Goal: Information Seeking & Learning: Find specific fact

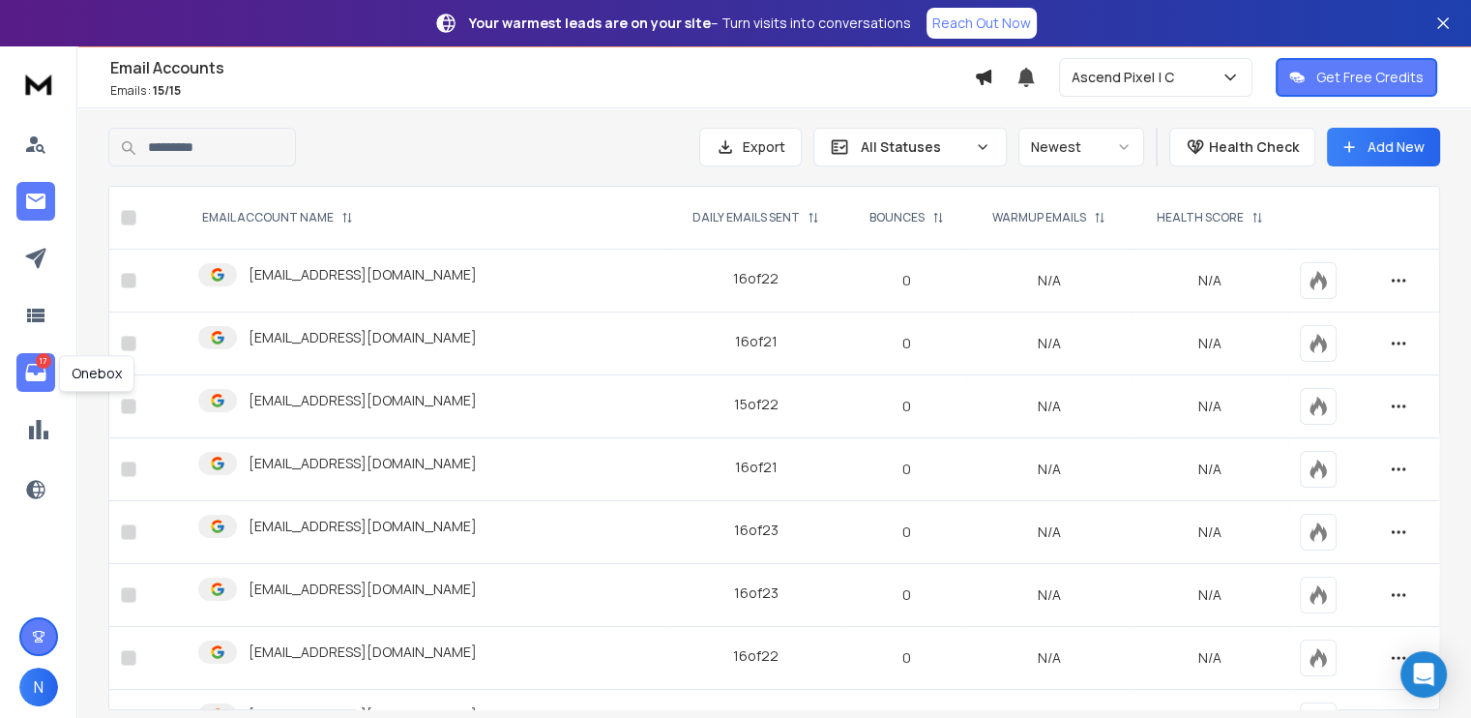
click at [25, 369] on icon at bounding box center [35, 372] width 23 height 23
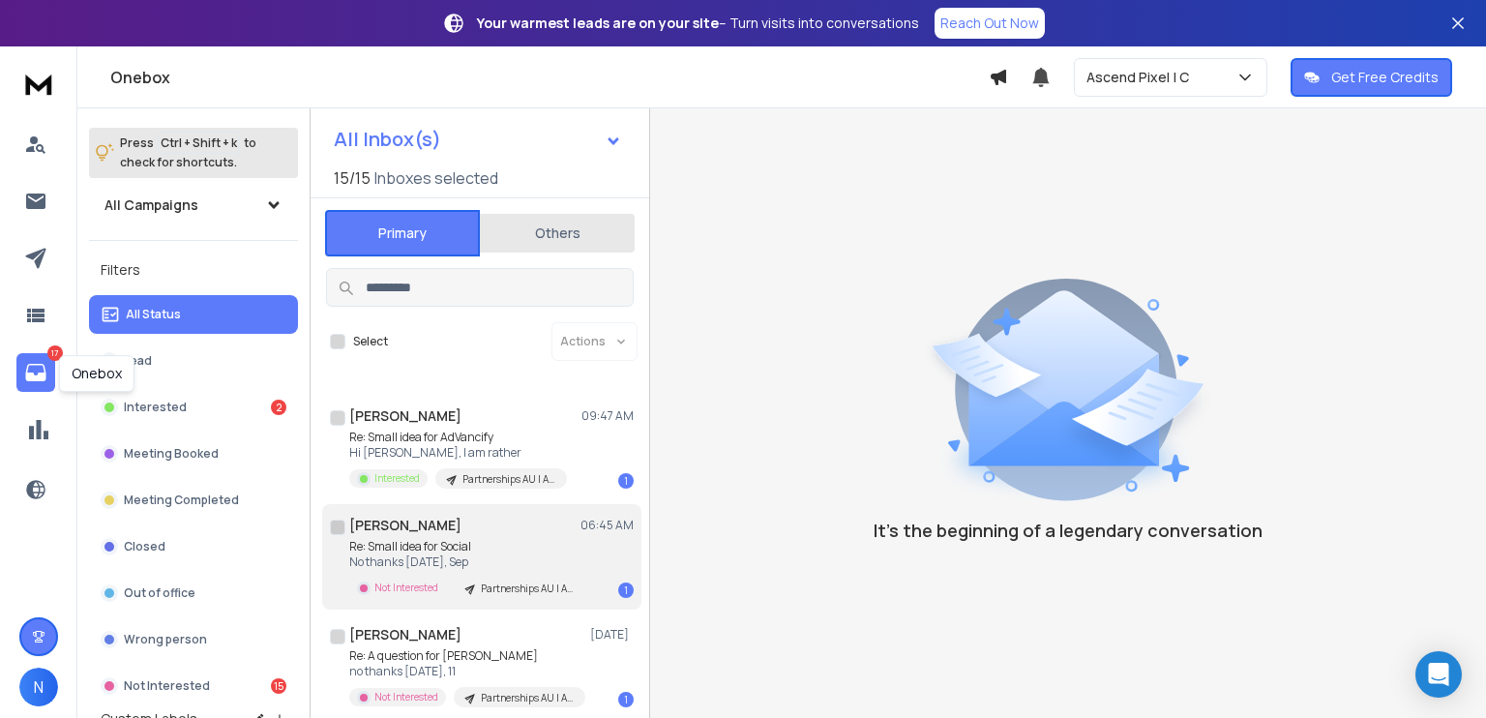
scroll to position [290, 0]
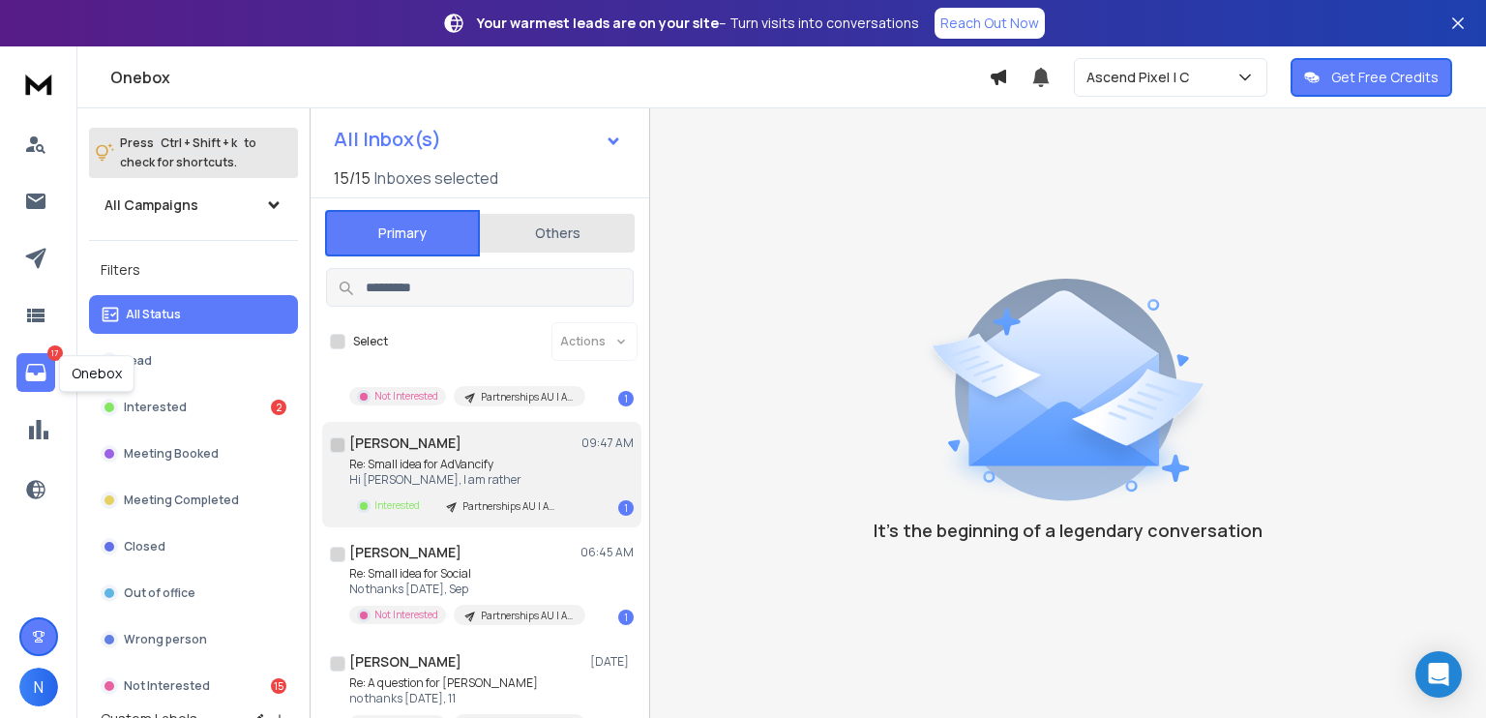
click at [530, 466] on p "Re: Small idea for AdVancify" at bounding box center [458, 464] width 218 height 15
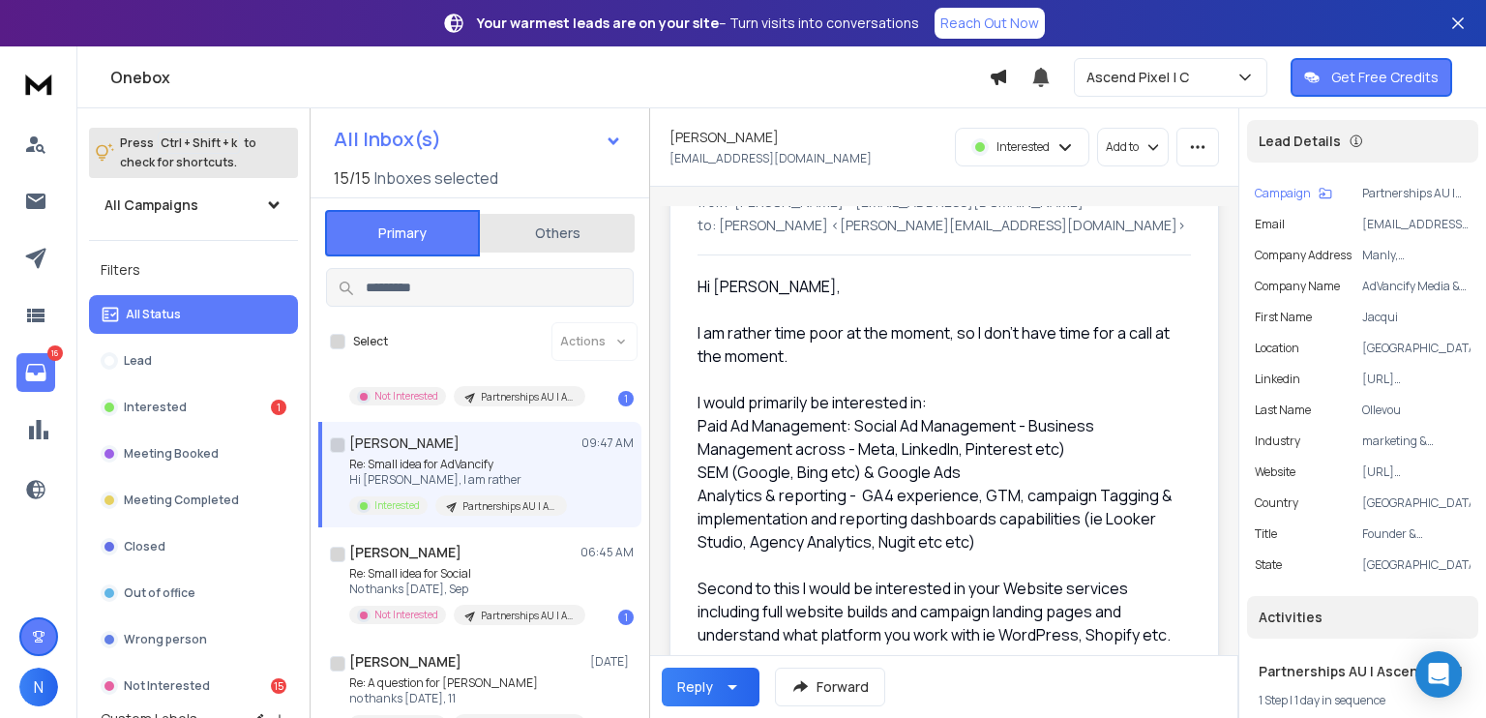
scroll to position [186, 0]
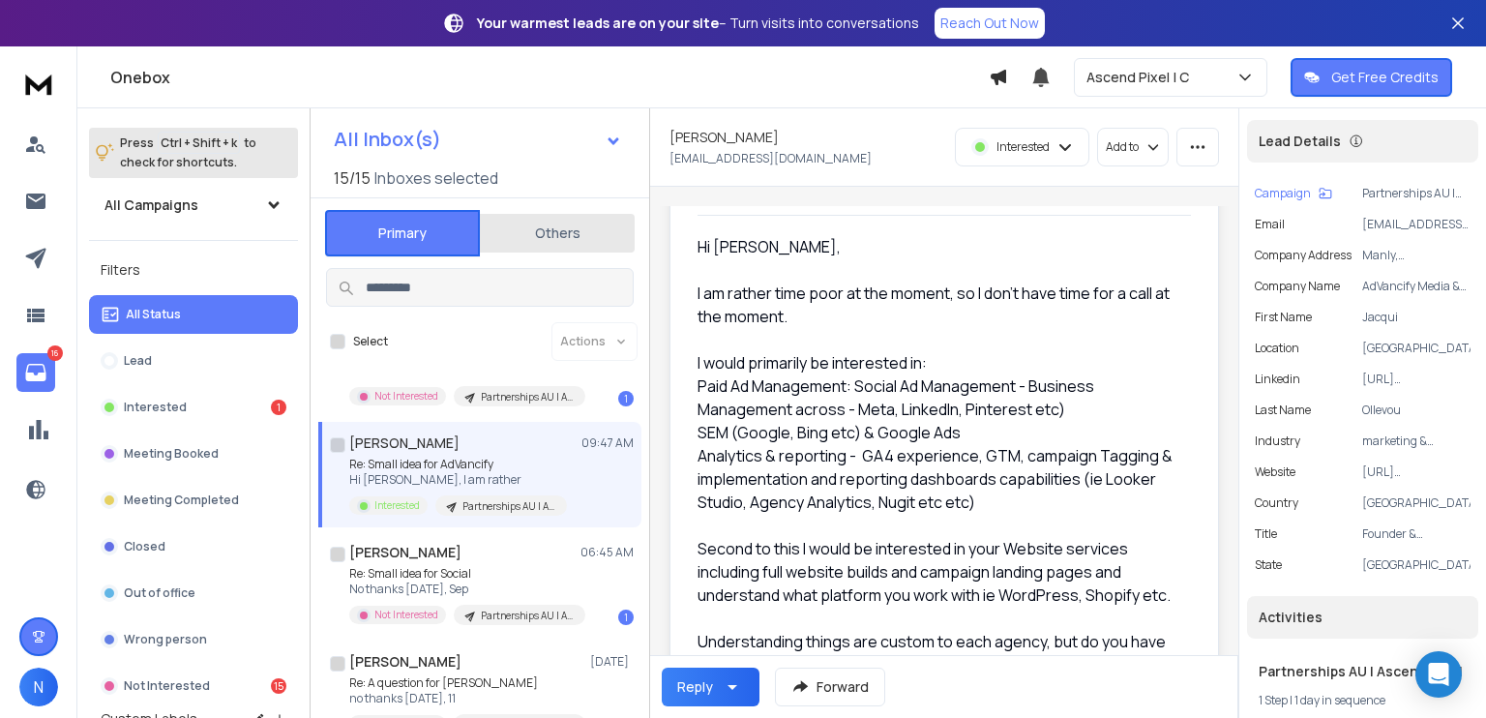
click at [445, 469] on p "Re: Small idea for AdVancify" at bounding box center [458, 464] width 218 height 15
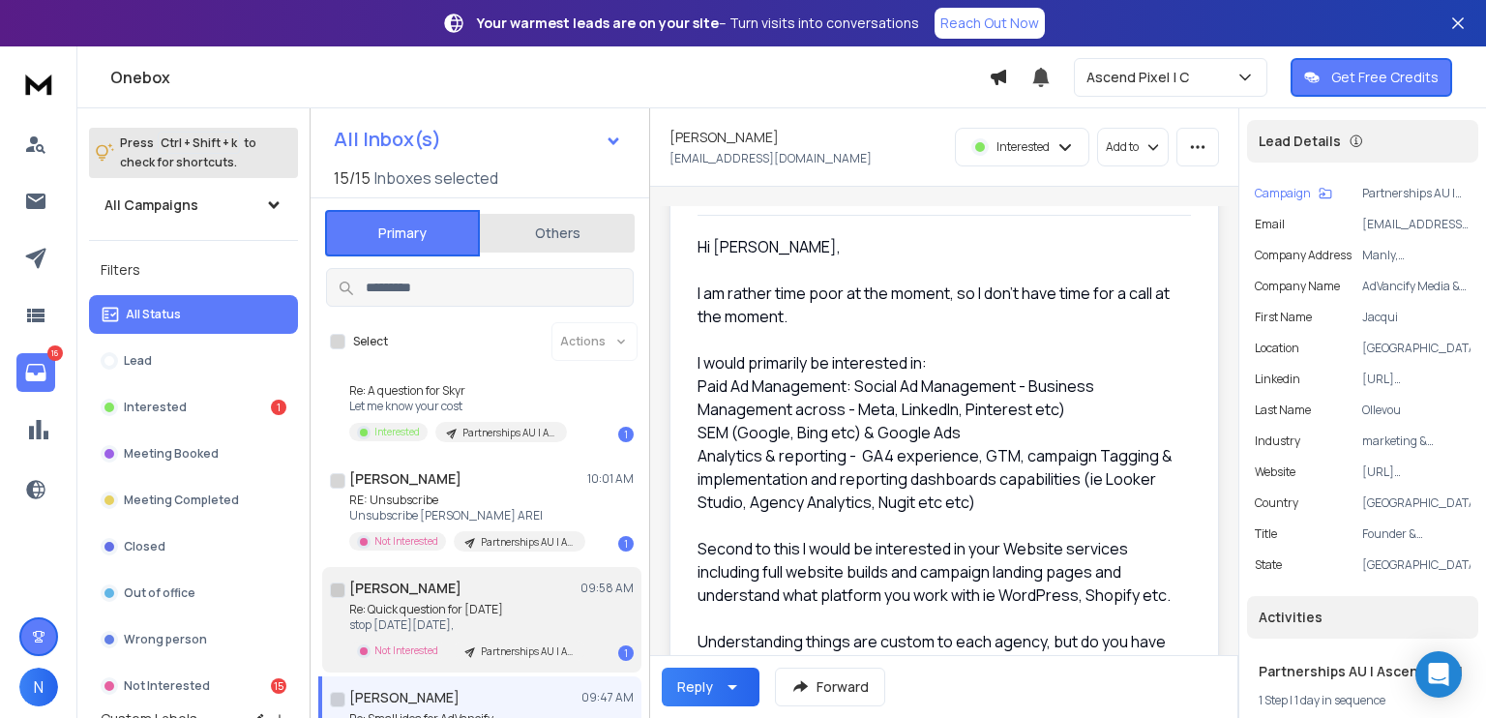
scroll to position [0, 0]
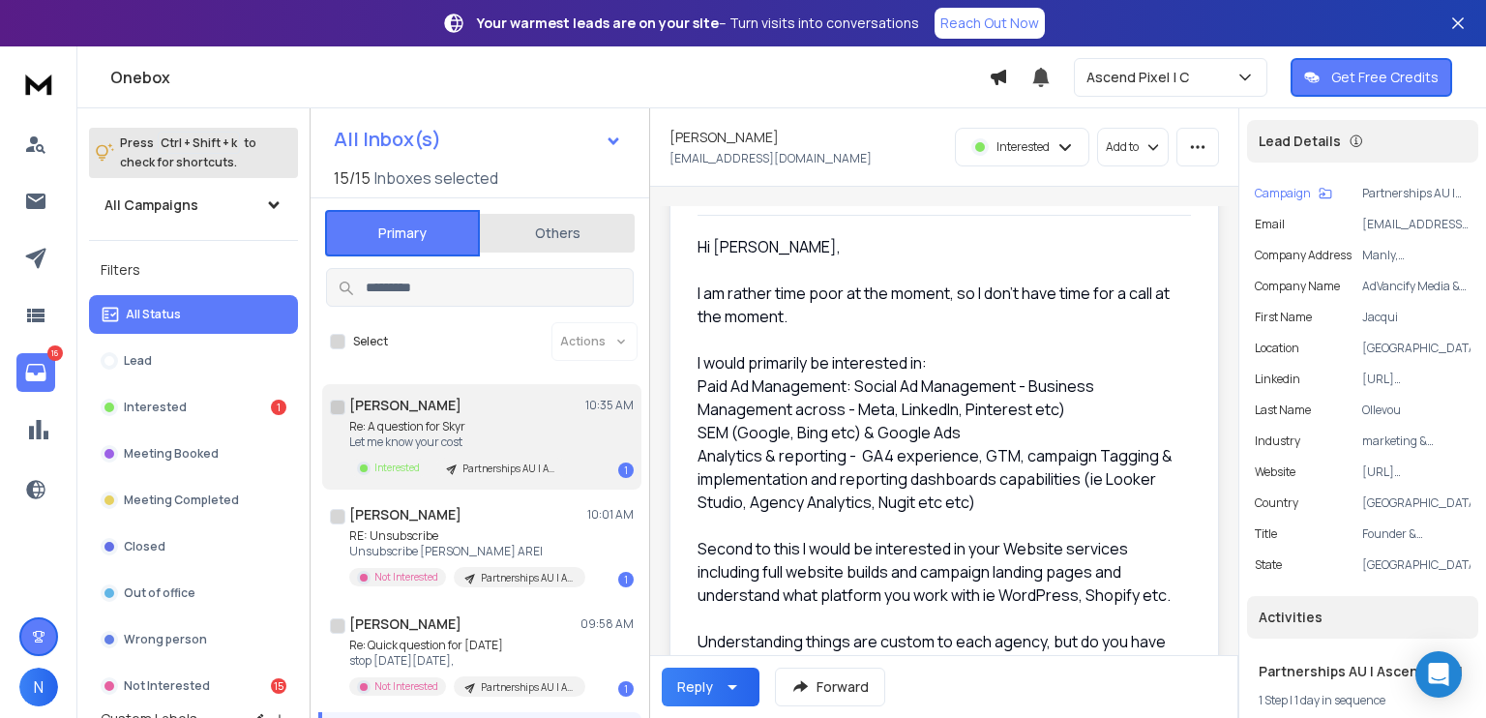
click at [469, 427] on p "Re: A question for Skyr" at bounding box center [458, 426] width 218 height 15
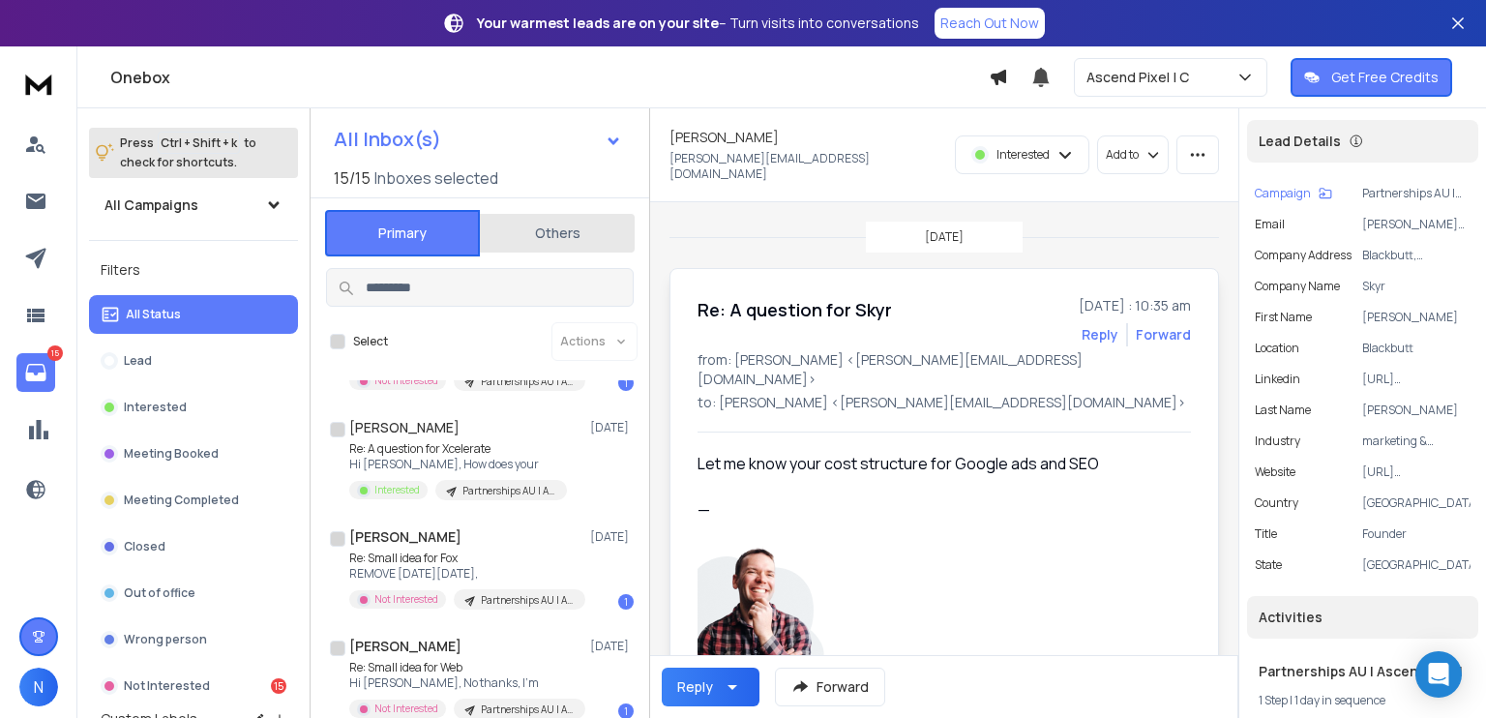
scroll to position [774, 0]
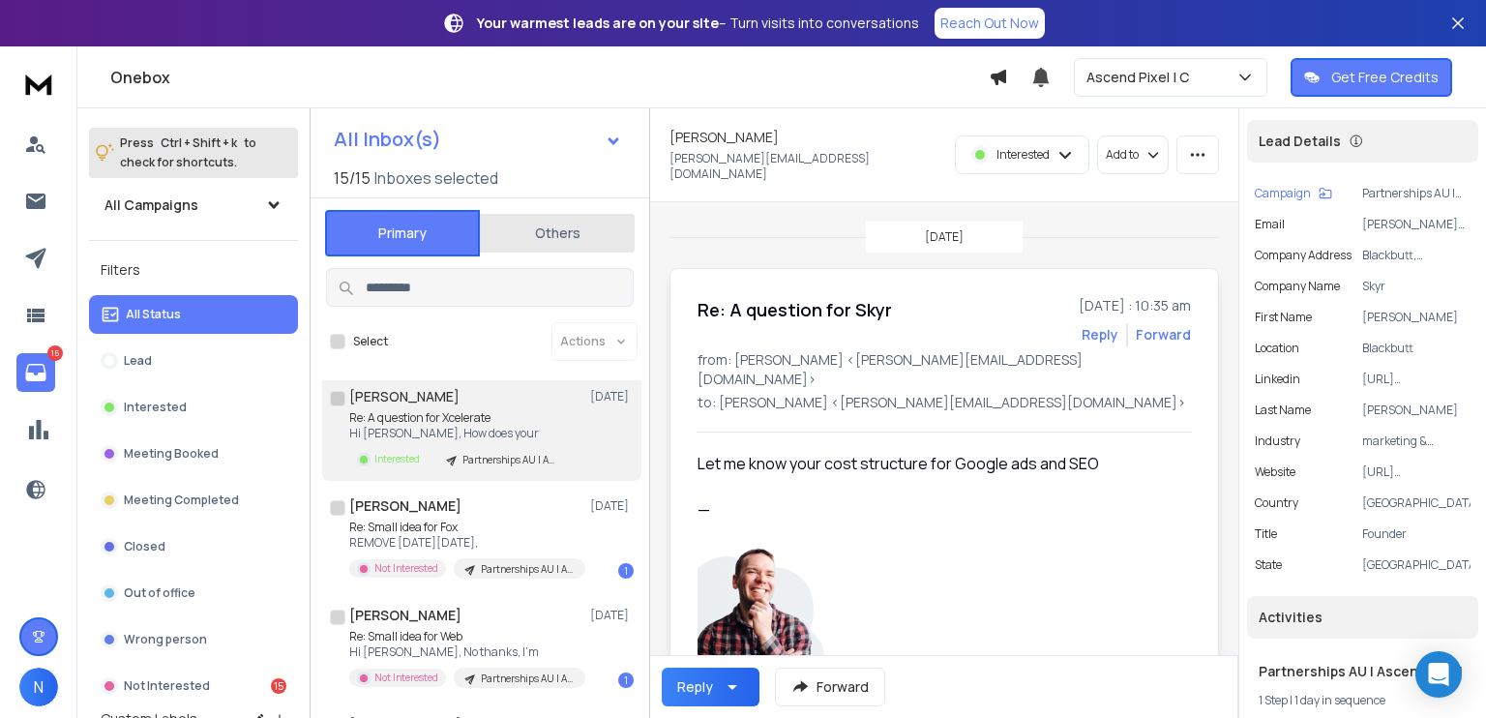
click at [459, 417] on p "Re: A question for Xcelerate" at bounding box center [458, 417] width 218 height 15
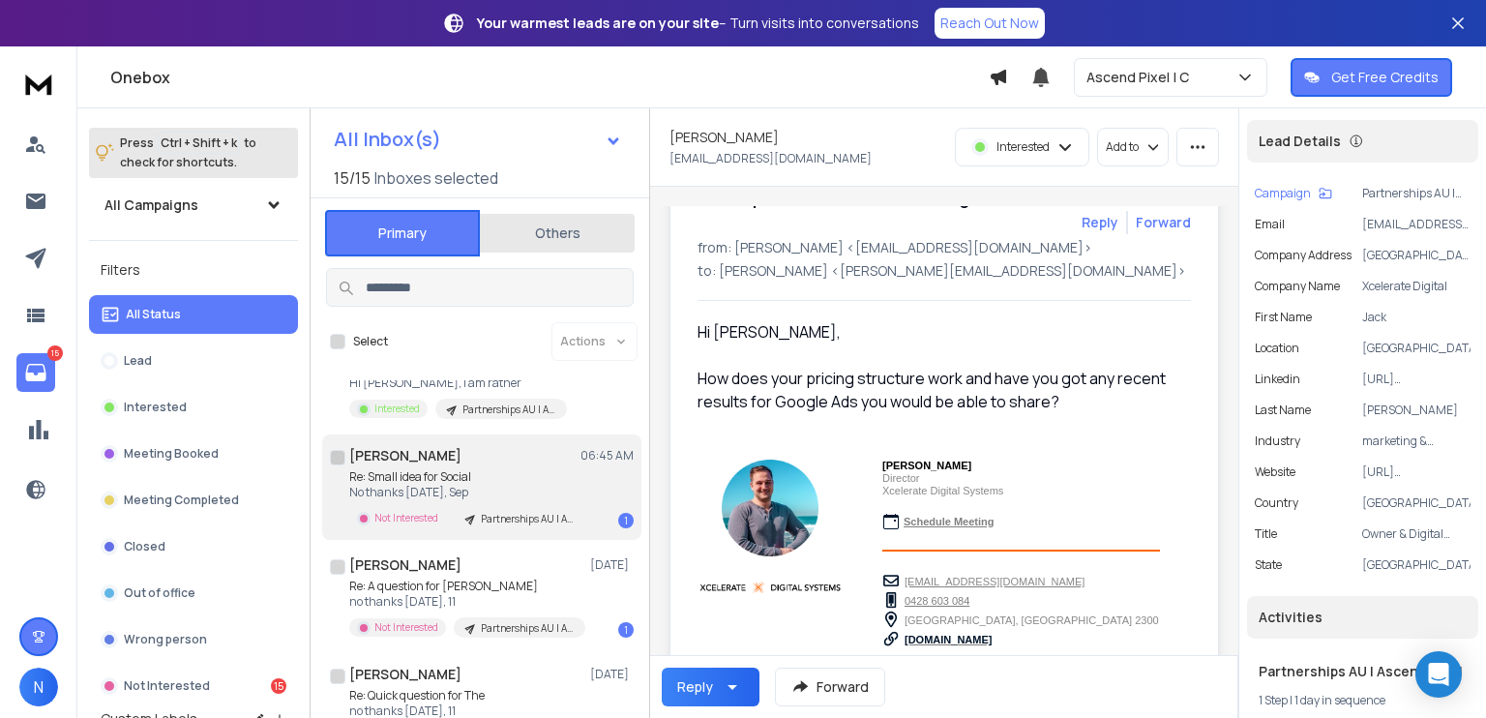
scroll to position [290, 0]
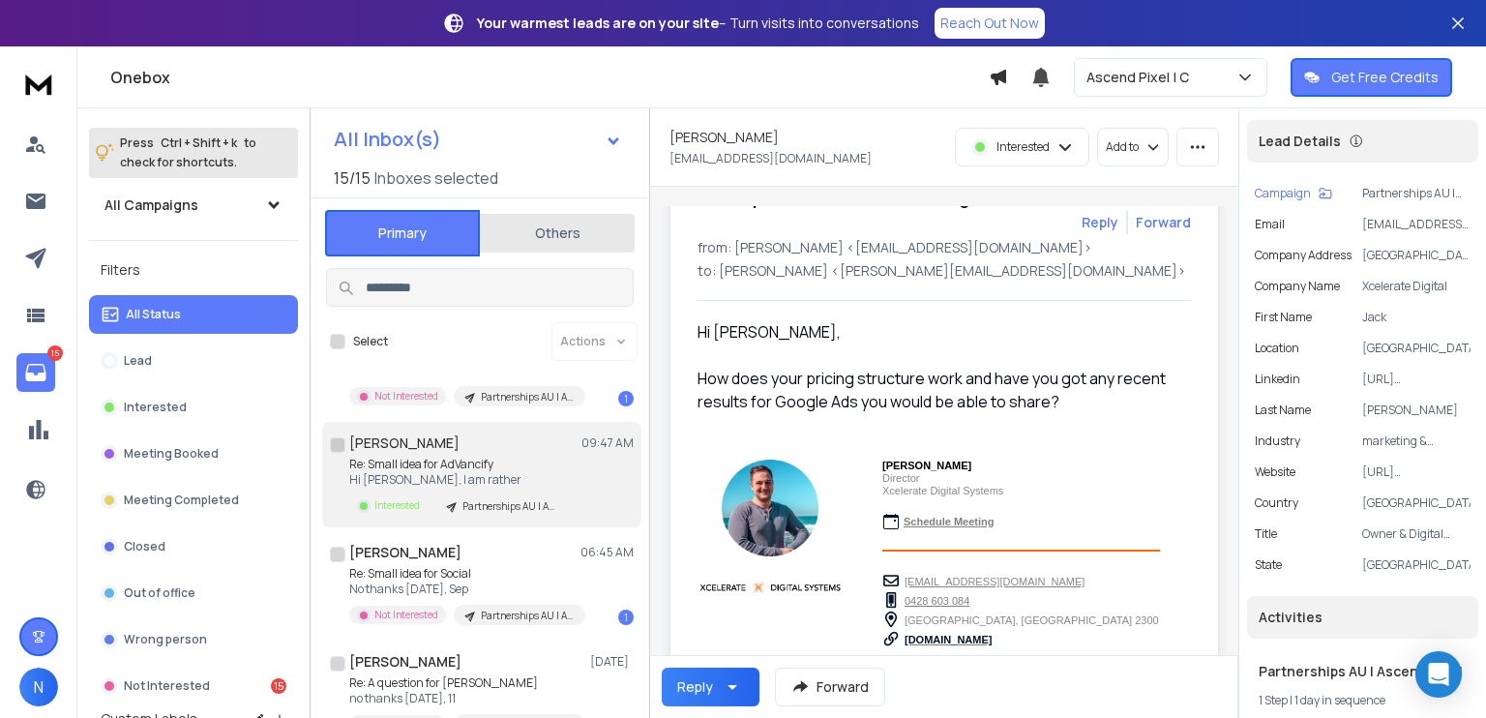
click at [458, 471] on p "Re: Small idea for AdVancify" at bounding box center [458, 464] width 218 height 15
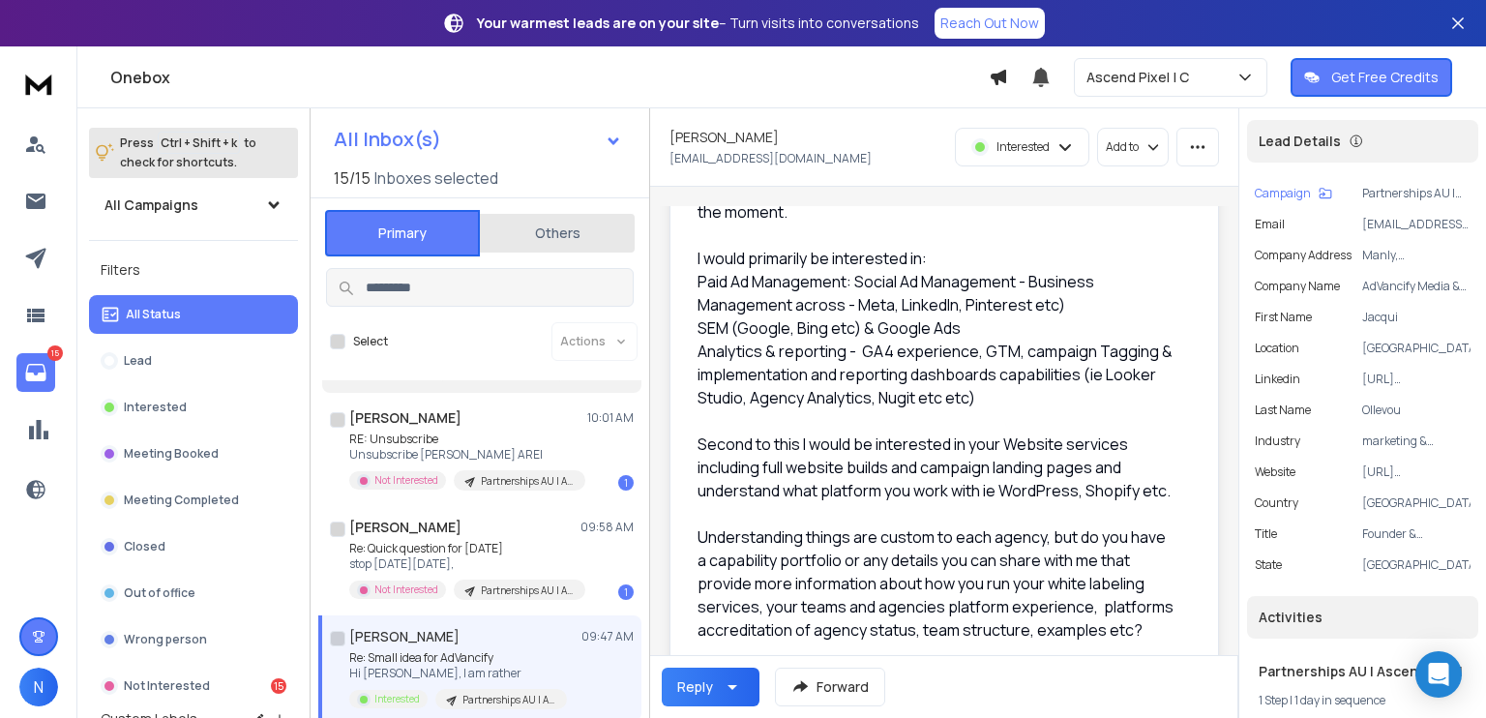
scroll to position [0, 0]
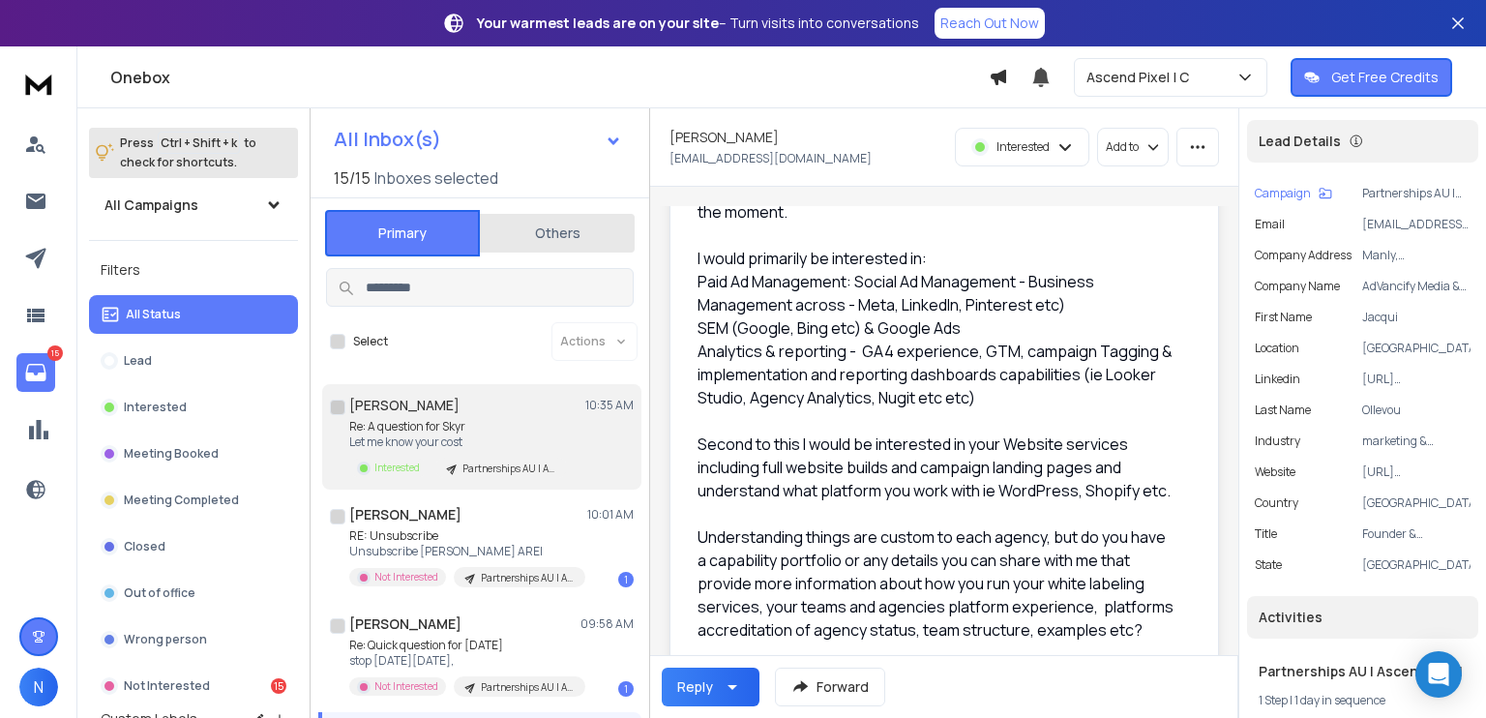
click at [452, 429] on p "Re: A question for Skyr" at bounding box center [458, 426] width 218 height 15
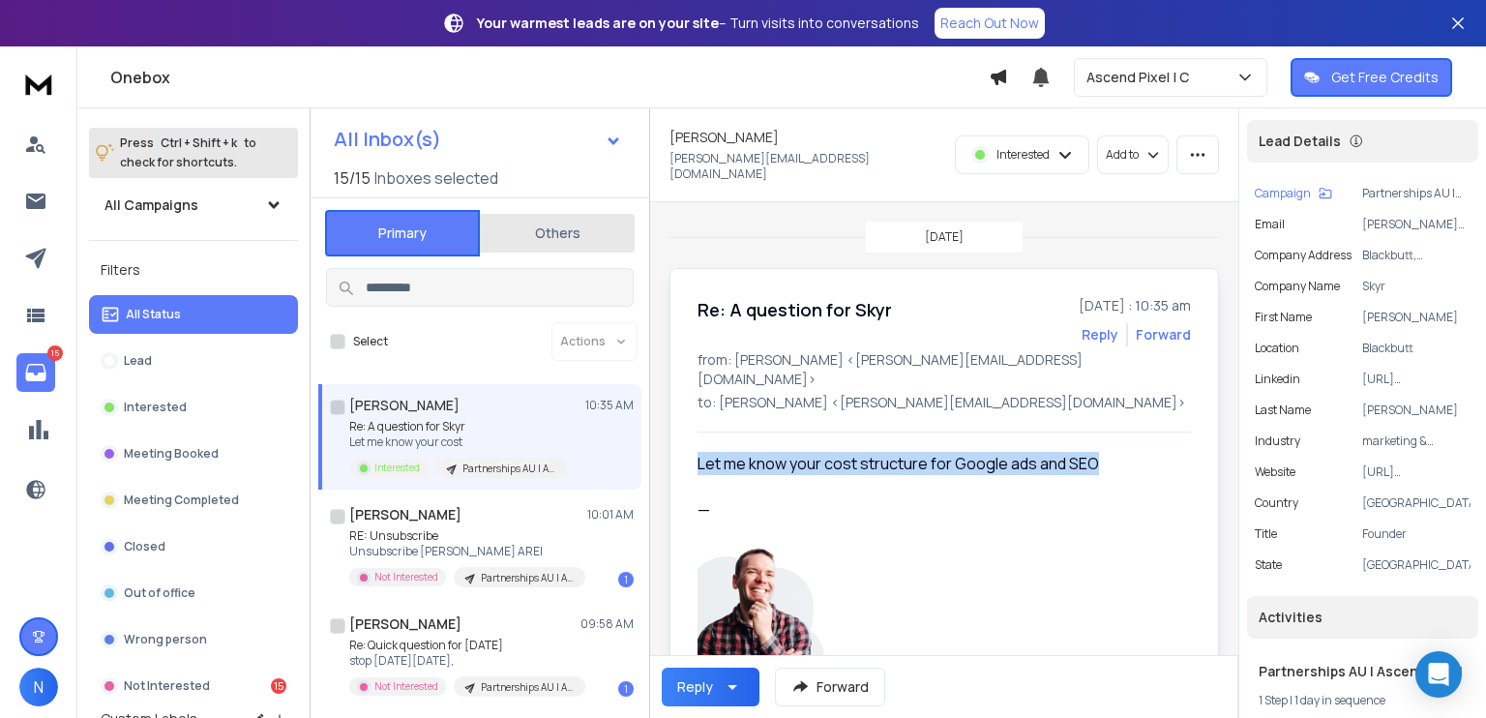
drag, startPoint x: 698, startPoint y: 430, endPoint x: 1130, endPoint y: 425, distance: 431.4
click at [1130, 452] on div "Let me know your cost structure for Google ads and SEO" at bounding box center [936, 463] width 478 height 23
copy div "Let me know your cost structure for Google ads and SEO"
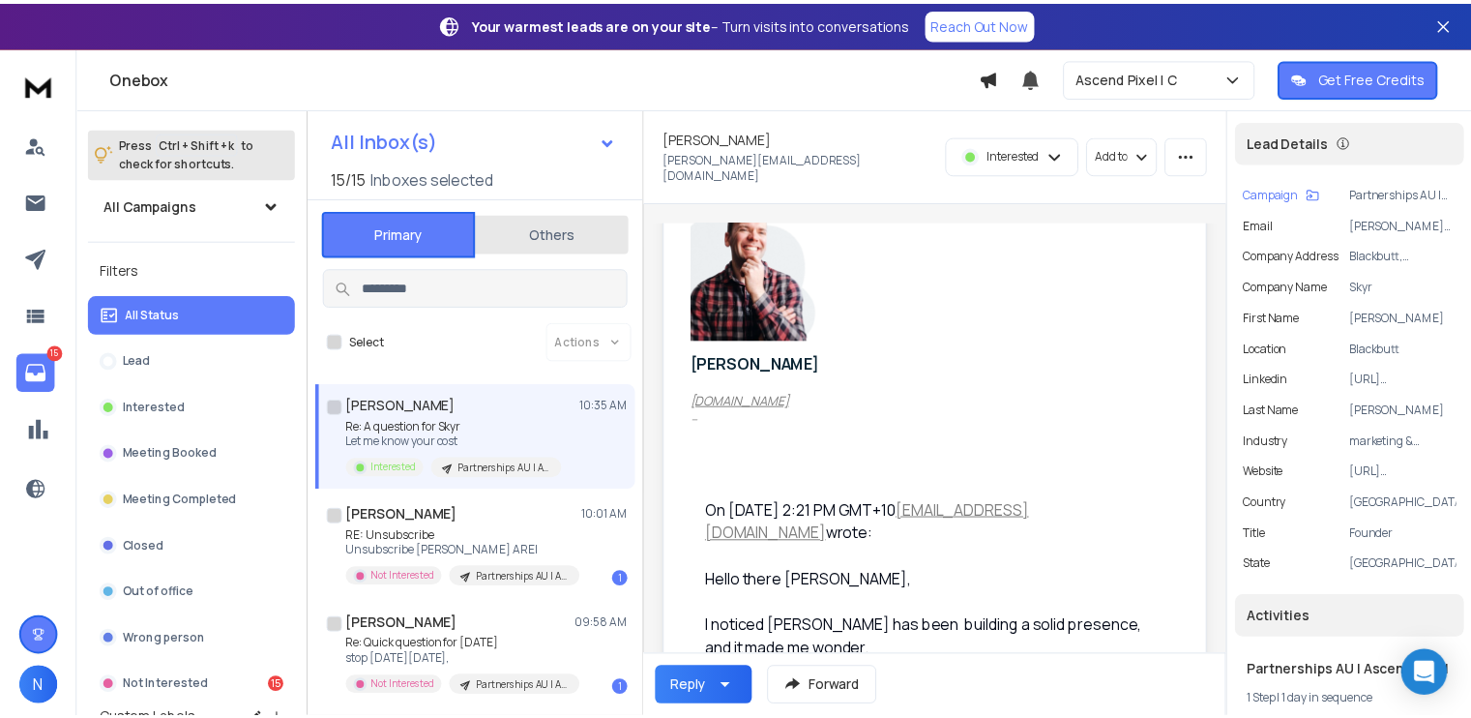
scroll to position [387, 0]
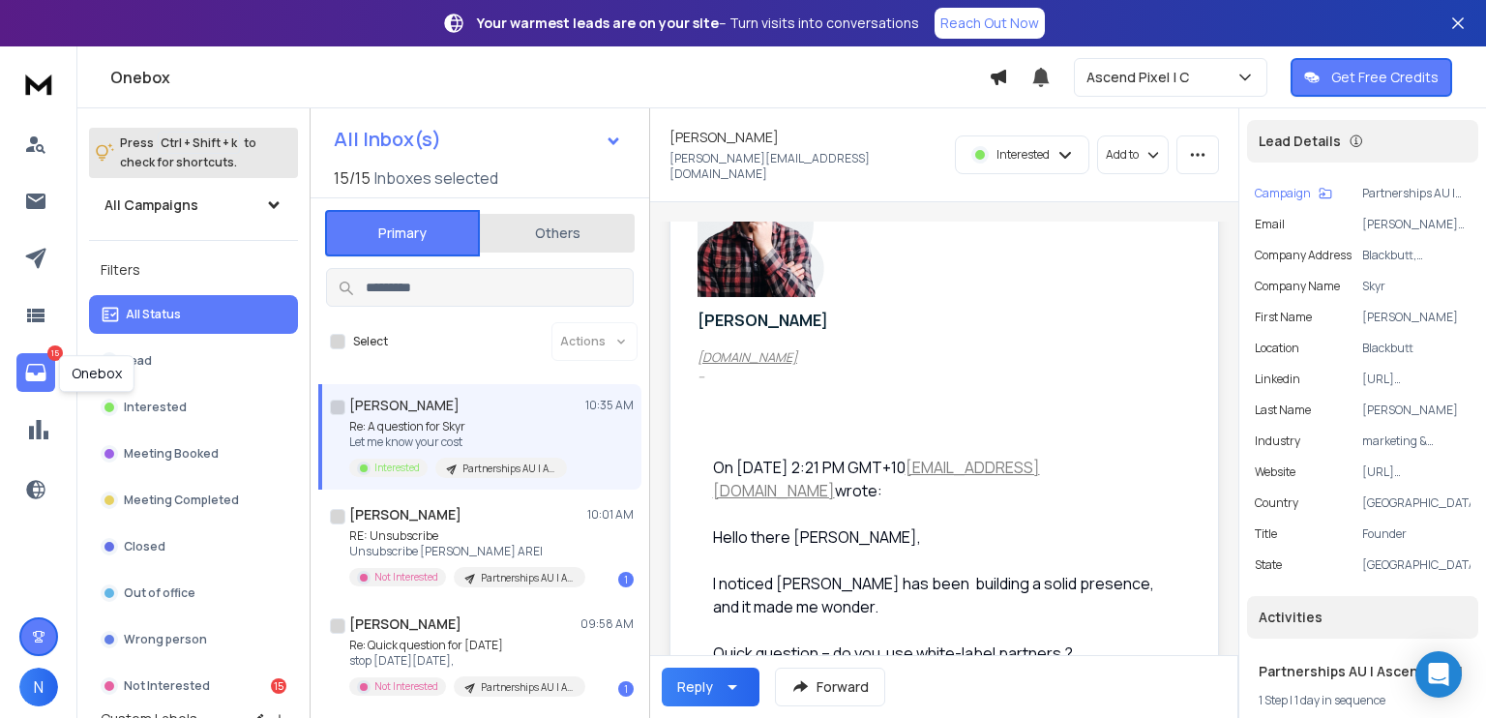
click at [31, 367] on icon at bounding box center [35, 372] width 23 height 23
click at [30, 271] on link at bounding box center [35, 258] width 39 height 39
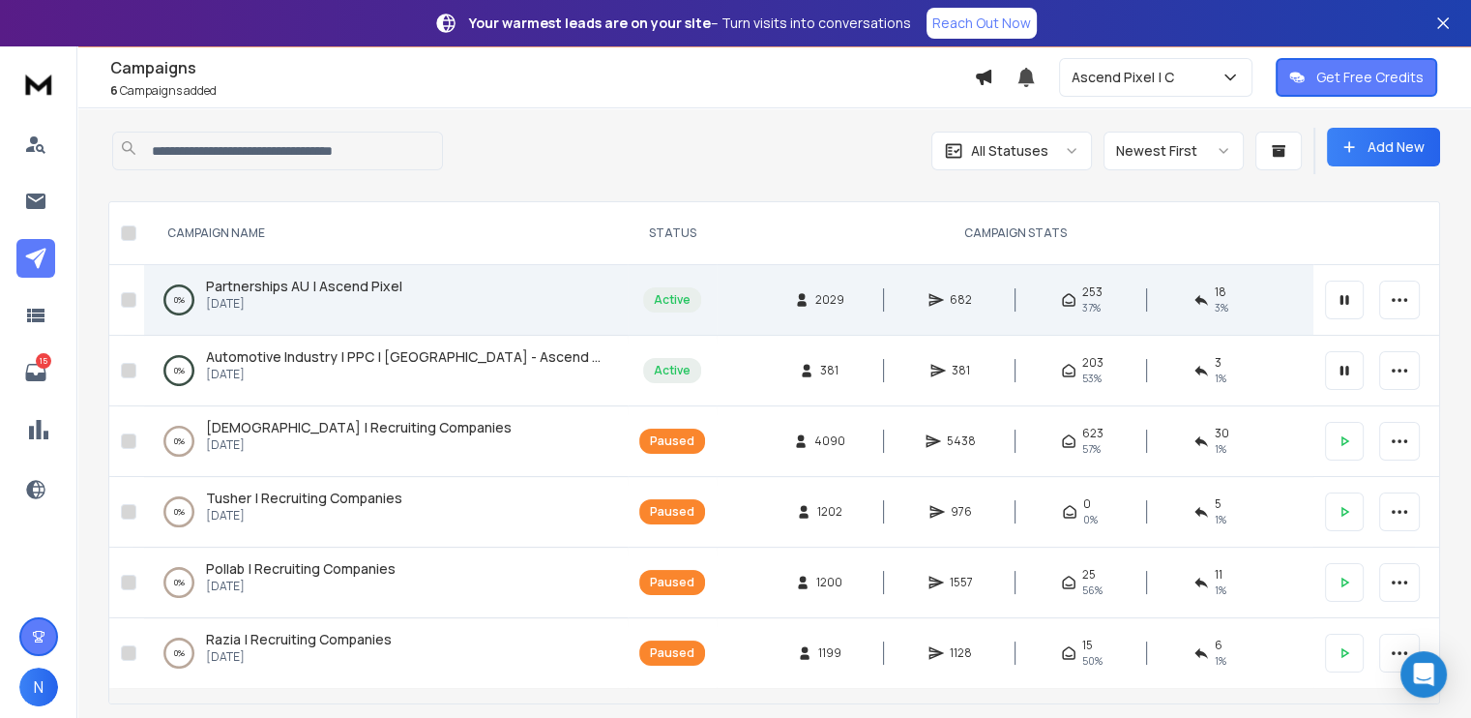
click at [326, 288] on span "Partnerships AU | Ascend Pixel" at bounding box center [304, 286] width 196 height 18
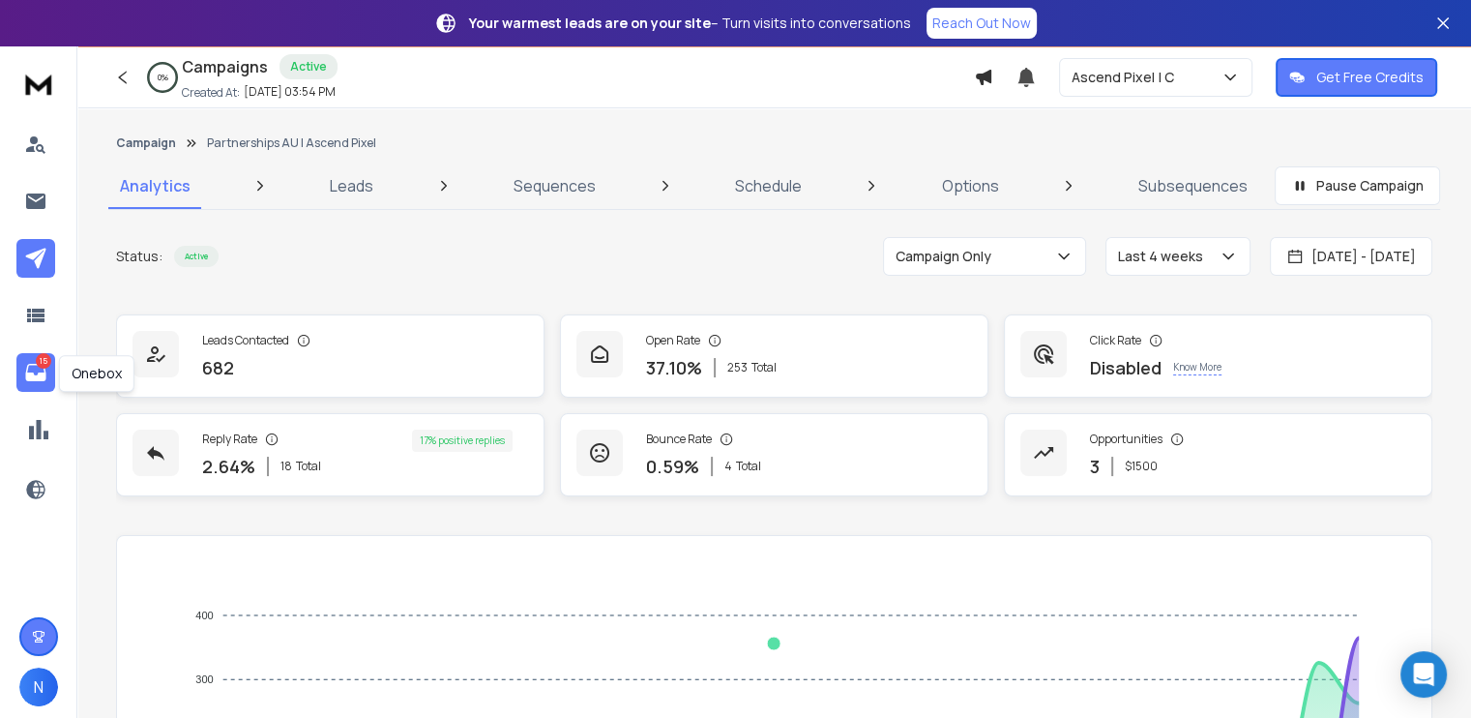
click at [49, 368] on link "15" at bounding box center [35, 372] width 39 height 39
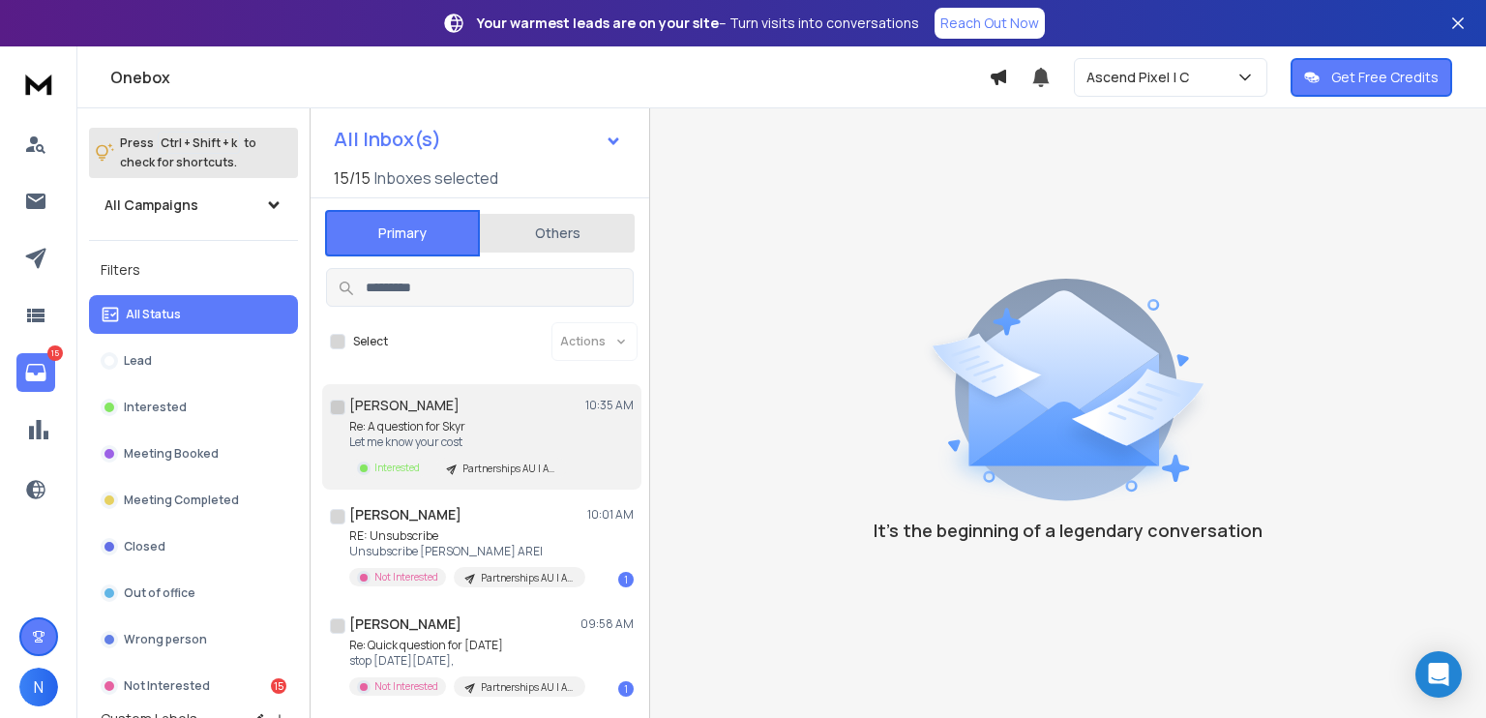
click at [501, 434] on p "Let me know your cost" at bounding box center [458, 441] width 218 height 15
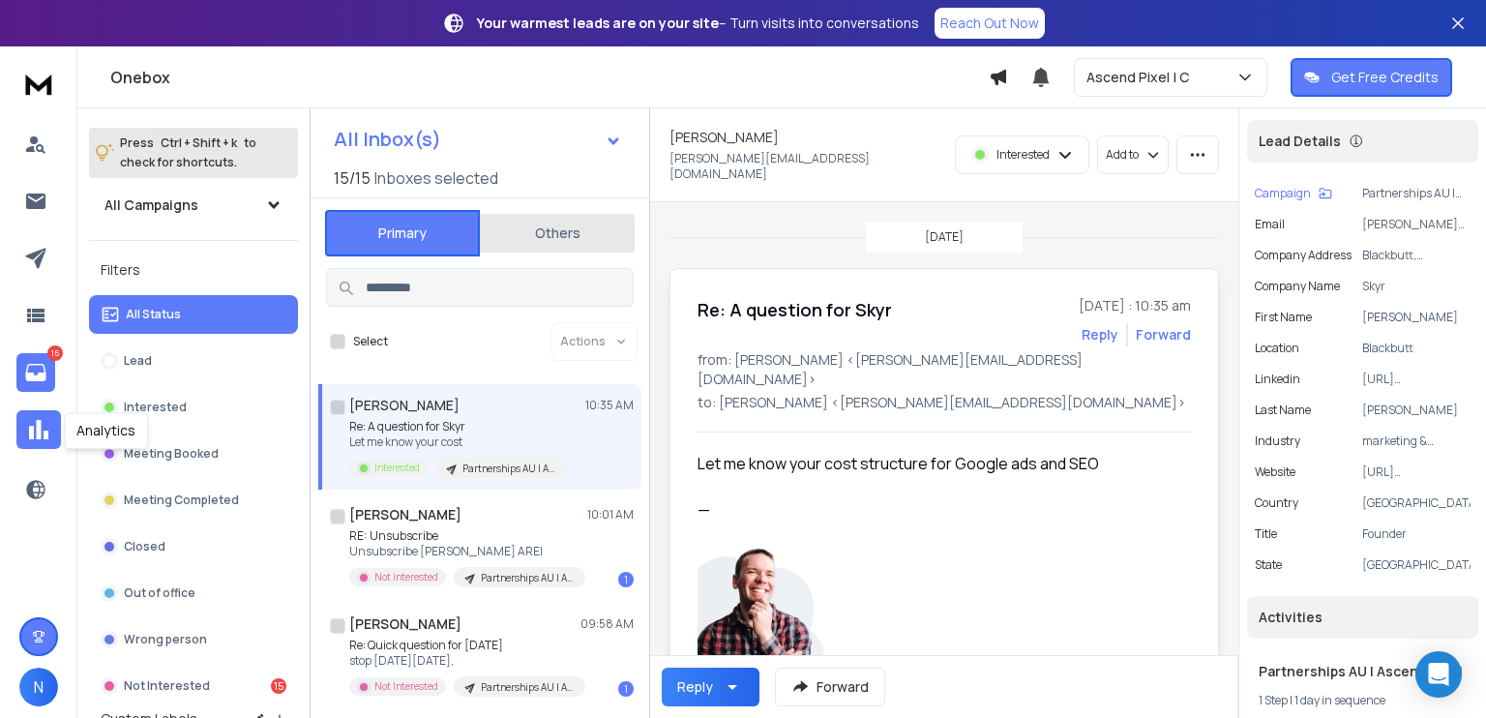
click at [39, 438] on icon at bounding box center [38, 429] width 19 height 19
